Goal: Navigation & Orientation: Find specific page/section

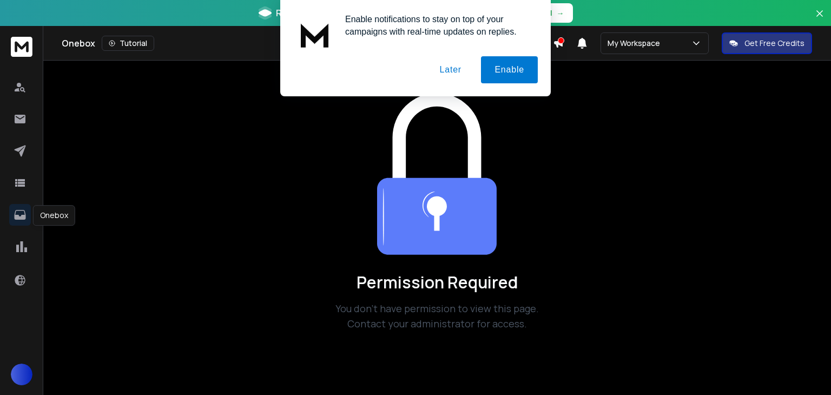
click at [16, 209] on icon at bounding box center [20, 214] width 13 height 13
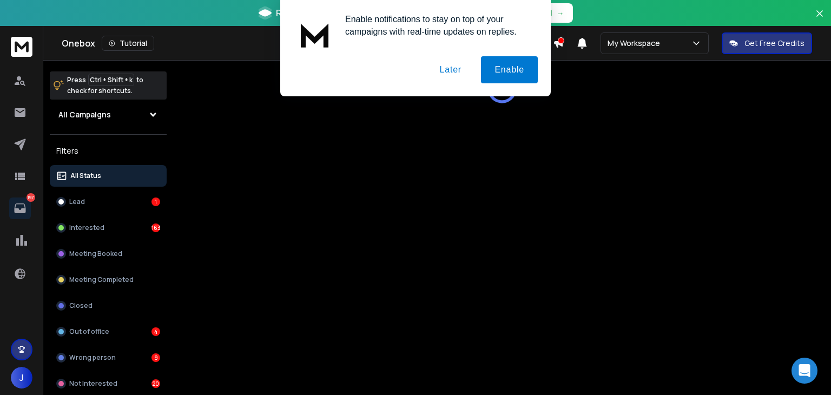
click at [444, 70] on button "Later" at bounding box center [450, 69] width 49 height 27
